Goal: Task Accomplishment & Management: Manage account settings

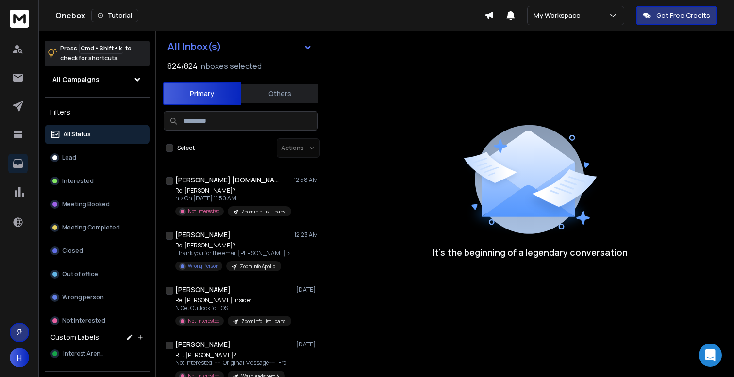
drag, startPoint x: 0, startPoint y: 0, endPoint x: 269, endPoint y: 100, distance: 286.9
click at [269, 100] on button "Others" at bounding box center [280, 93] width 78 height 21
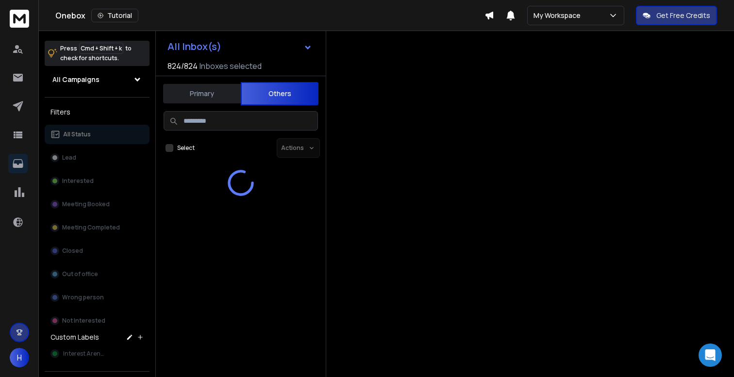
click at [208, 99] on button "Primary" at bounding box center [202, 93] width 78 height 21
click at [264, 93] on button "Others" at bounding box center [280, 93] width 78 height 23
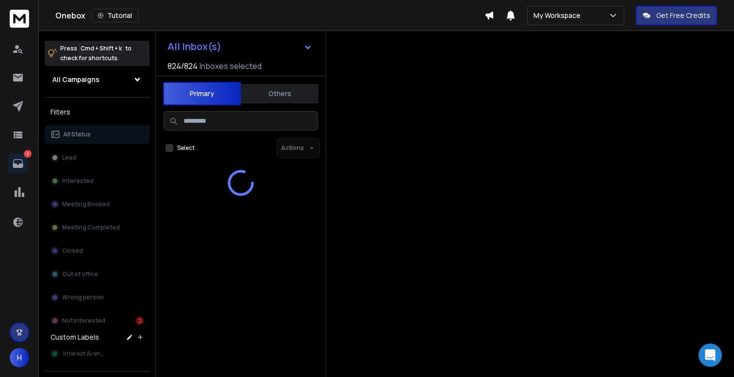
click at [219, 93] on button "Primary" at bounding box center [202, 93] width 78 height 23
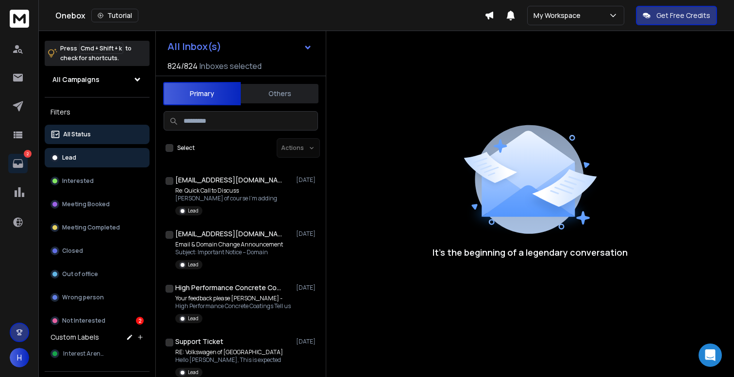
click at [103, 155] on button "Lead" at bounding box center [97, 157] width 105 height 19
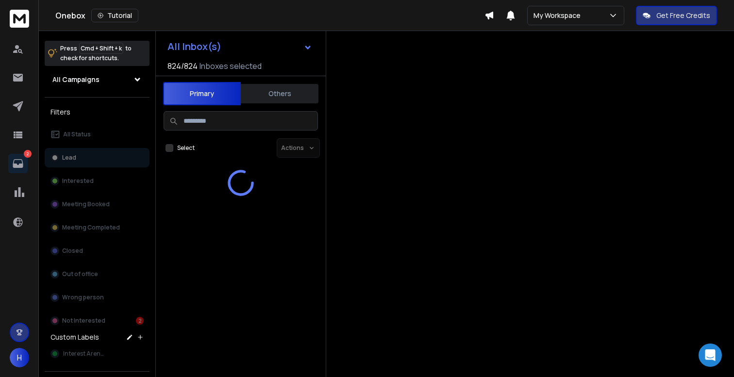
click at [107, 138] on button "All Status" at bounding box center [97, 134] width 105 height 19
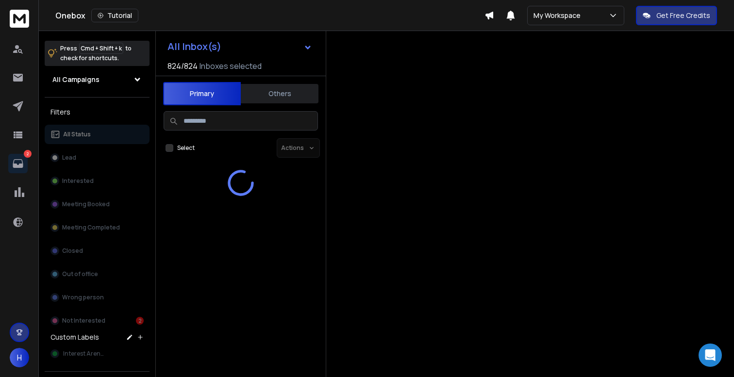
click at [107, 138] on div "All Status Lead Interested Meeting Booked Meeting Completed Closed Out of offic…" at bounding box center [97, 228] width 105 height 206
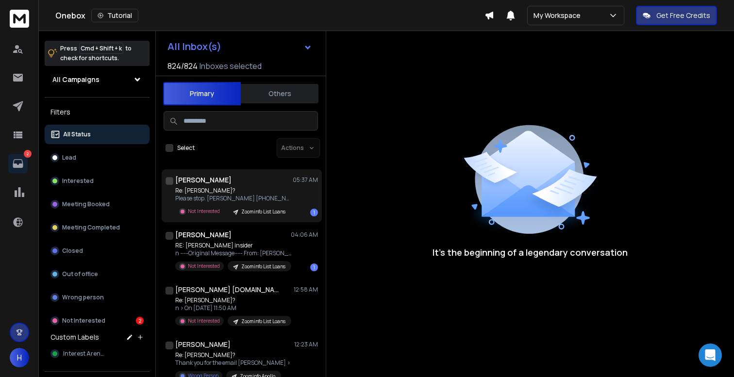
click at [261, 204] on div "Re: [PERSON_NAME]? Please stop. [PERSON_NAME] [PHONE_NUMBER] Not Interested Zoo…" at bounding box center [233, 202] width 116 height 30
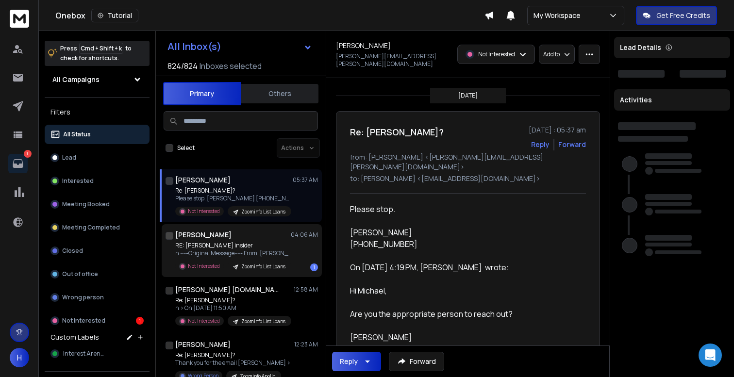
click at [261, 234] on div "[PERSON_NAME] 04:06 AM" at bounding box center [246, 235] width 143 height 10
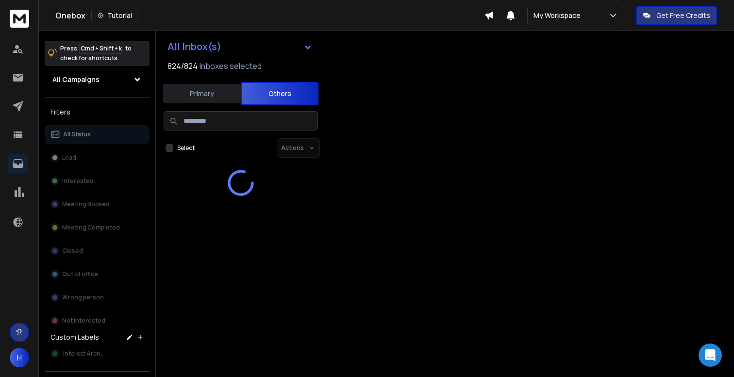
click at [262, 100] on button "Others" at bounding box center [280, 93] width 78 height 23
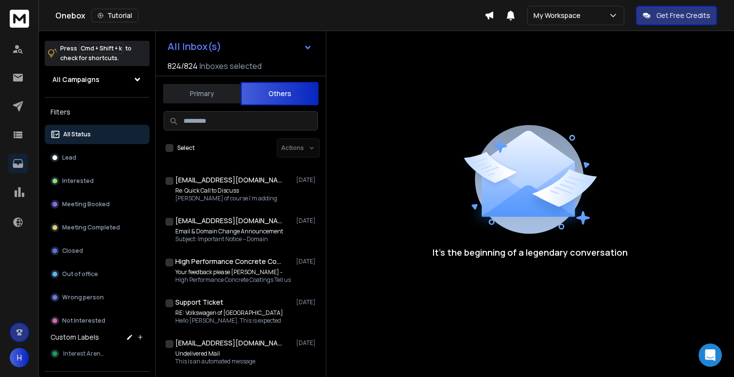
click at [209, 94] on button "Primary" at bounding box center [202, 93] width 78 height 21
